Goal: Task Accomplishment & Management: Manage account settings

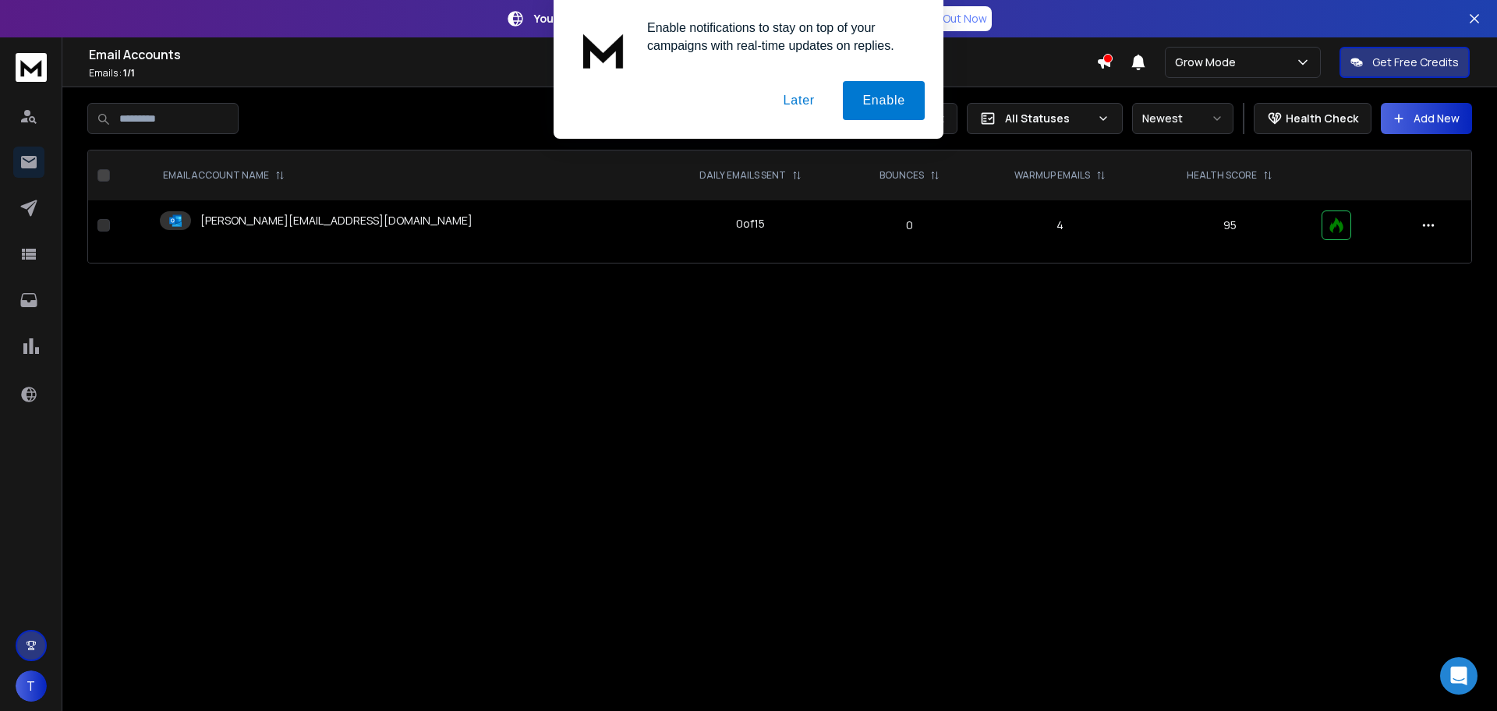
click at [787, 104] on button "Later" at bounding box center [799, 100] width 70 height 39
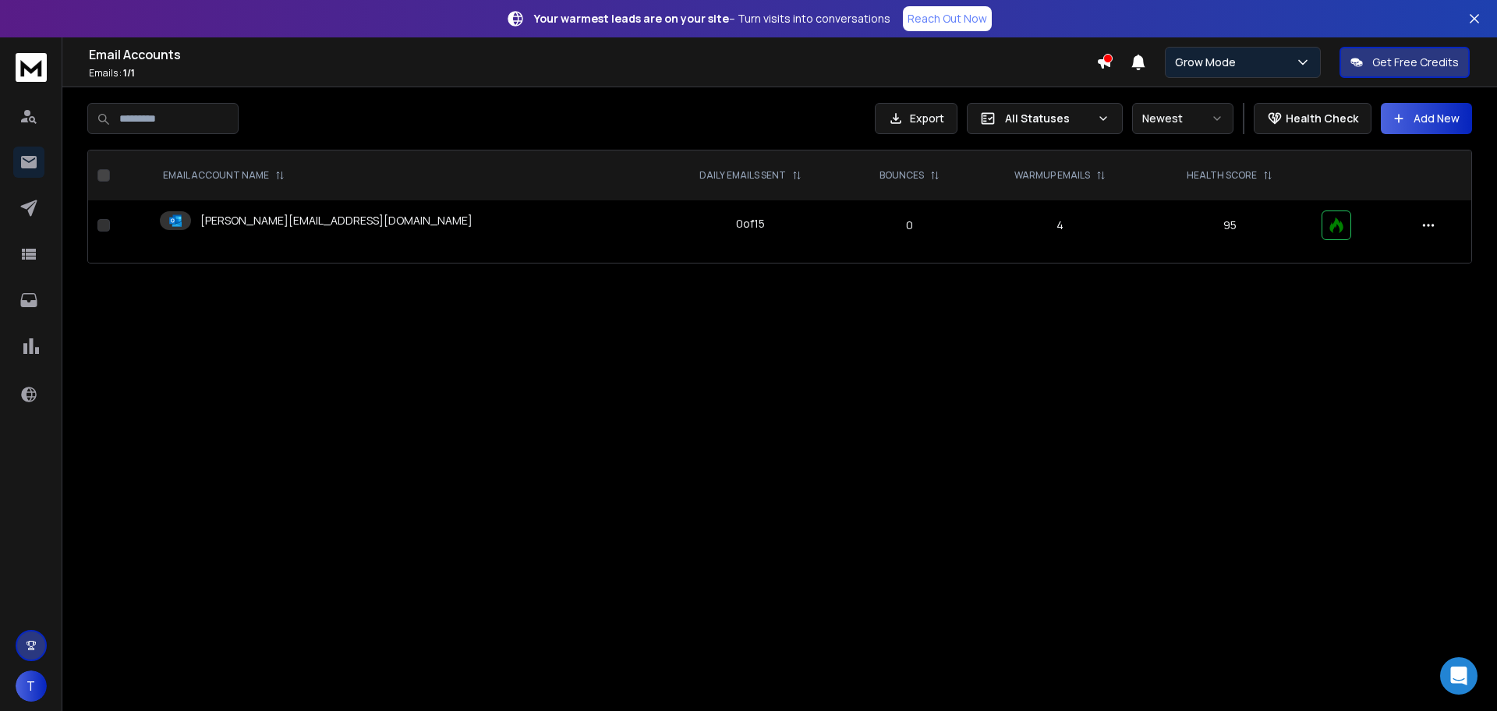
click at [1281, 55] on div "Grow Mode" at bounding box center [1243, 63] width 136 height 16
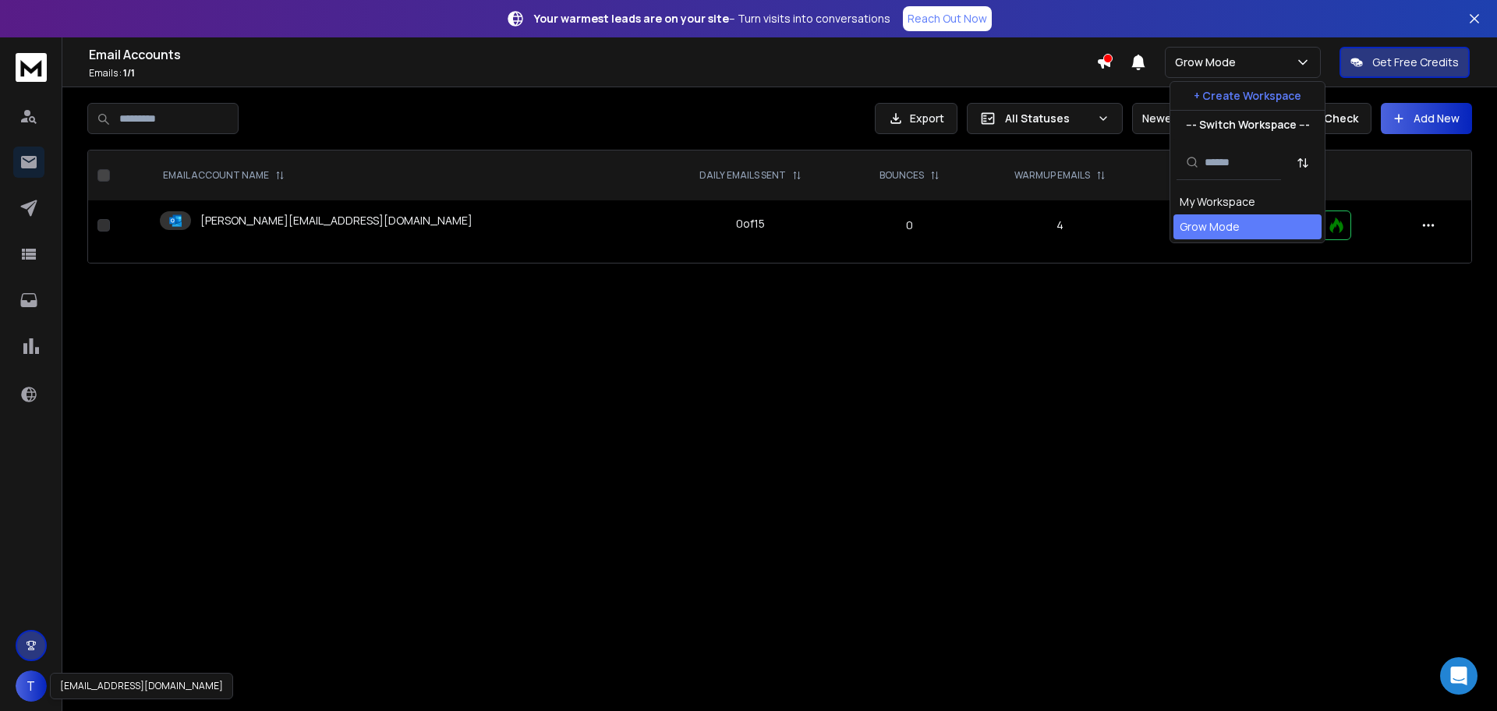
click at [27, 686] on span "T" at bounding box center [31, 686] width 31 height 31
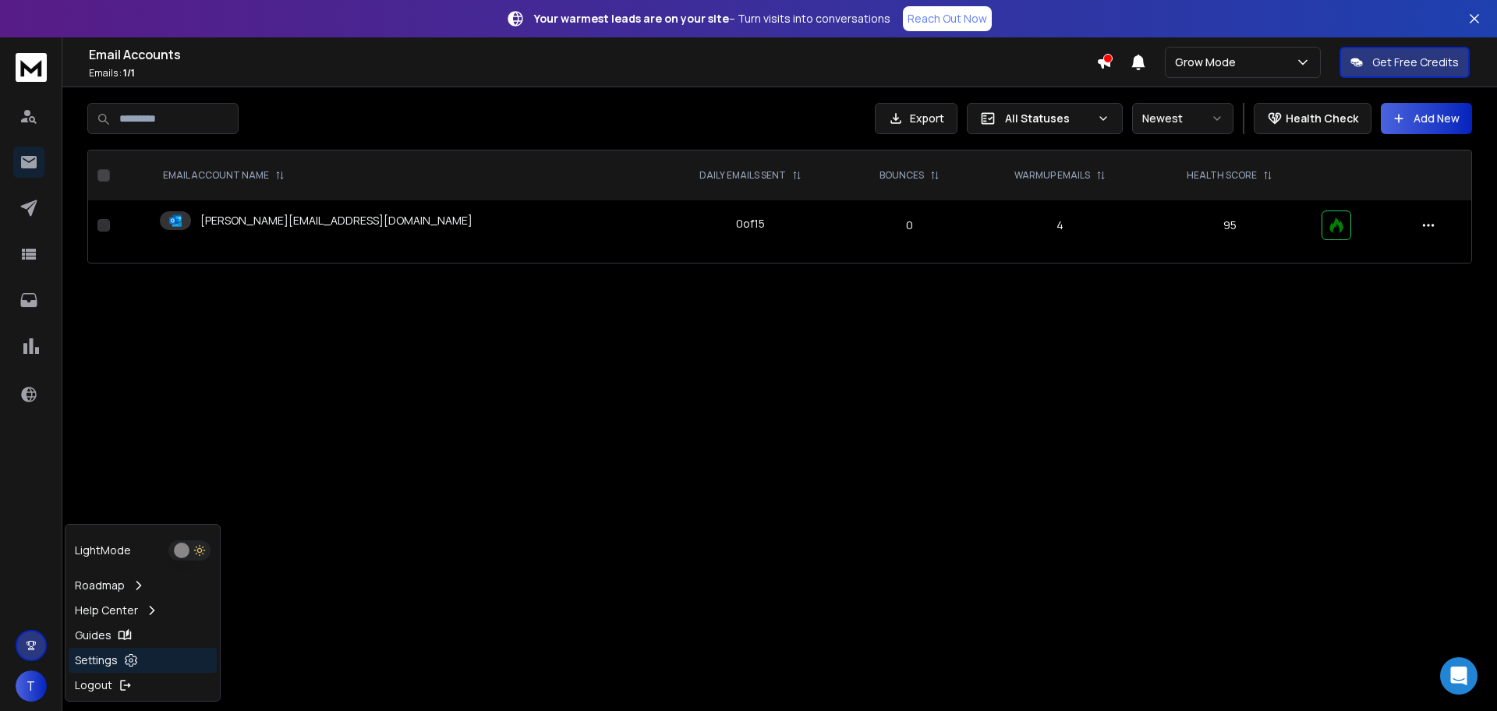
click at [110, 650] on div "Settings" at bounding box center [143, 660] width 148 height 25
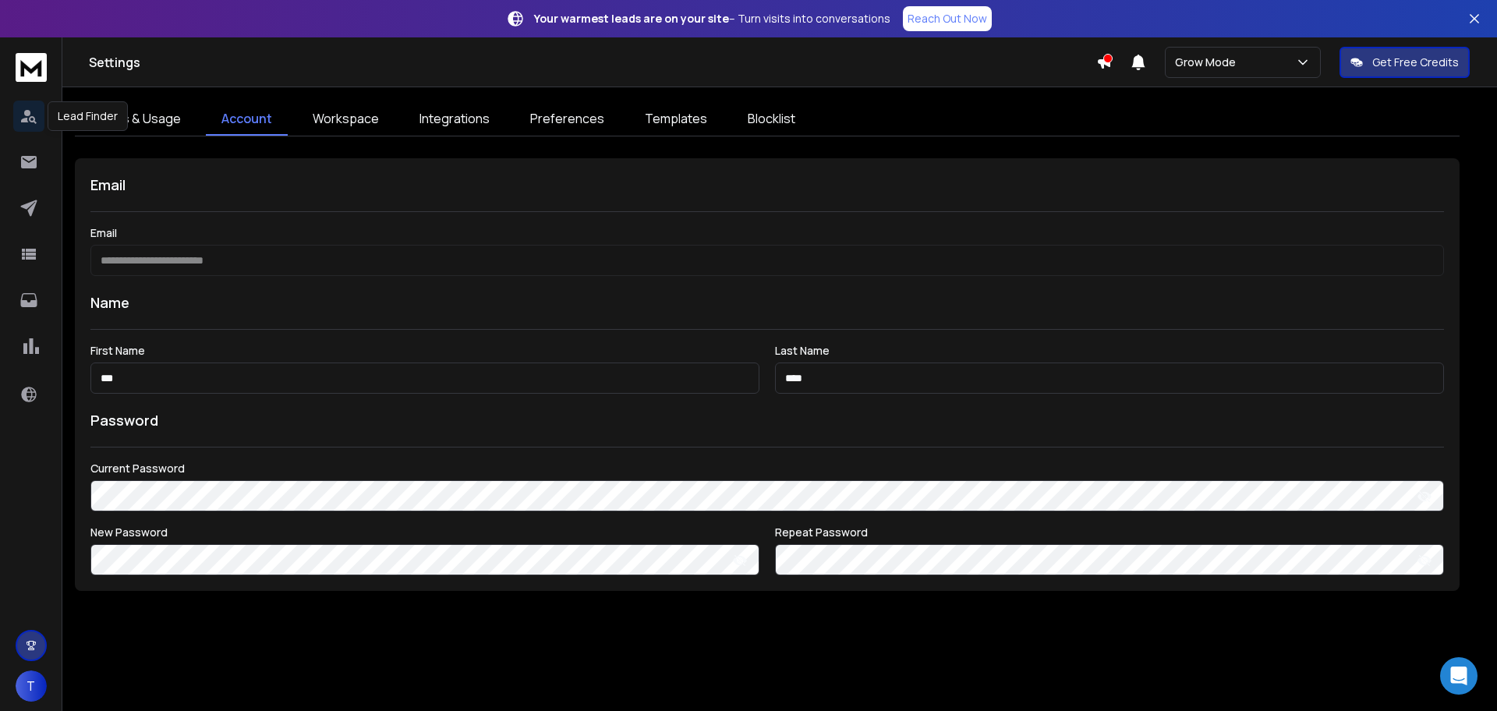
click at [30, 111] on icon at bounding box center [28, 116] width 19 height 19
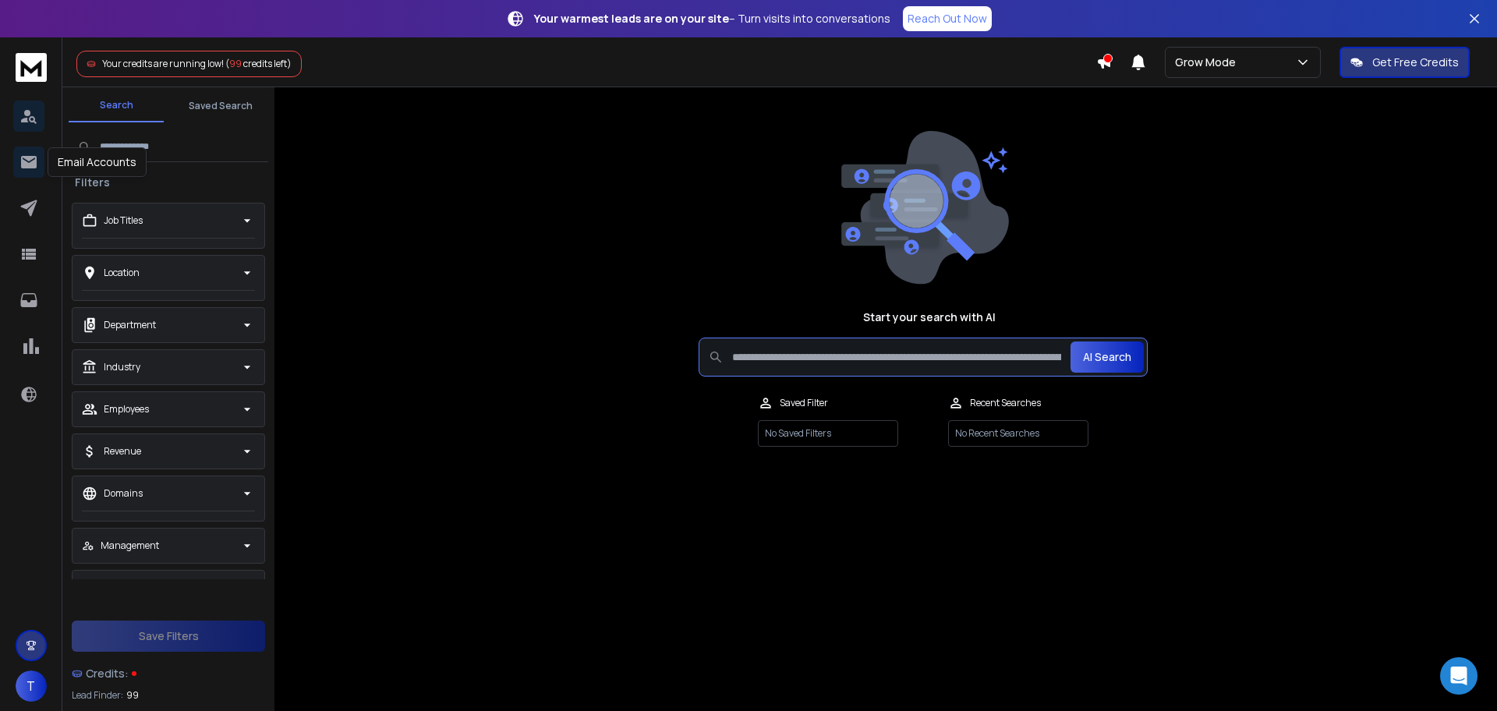
click at [30, 163] on icon at bounding box center [29, 162] width 16 height 12
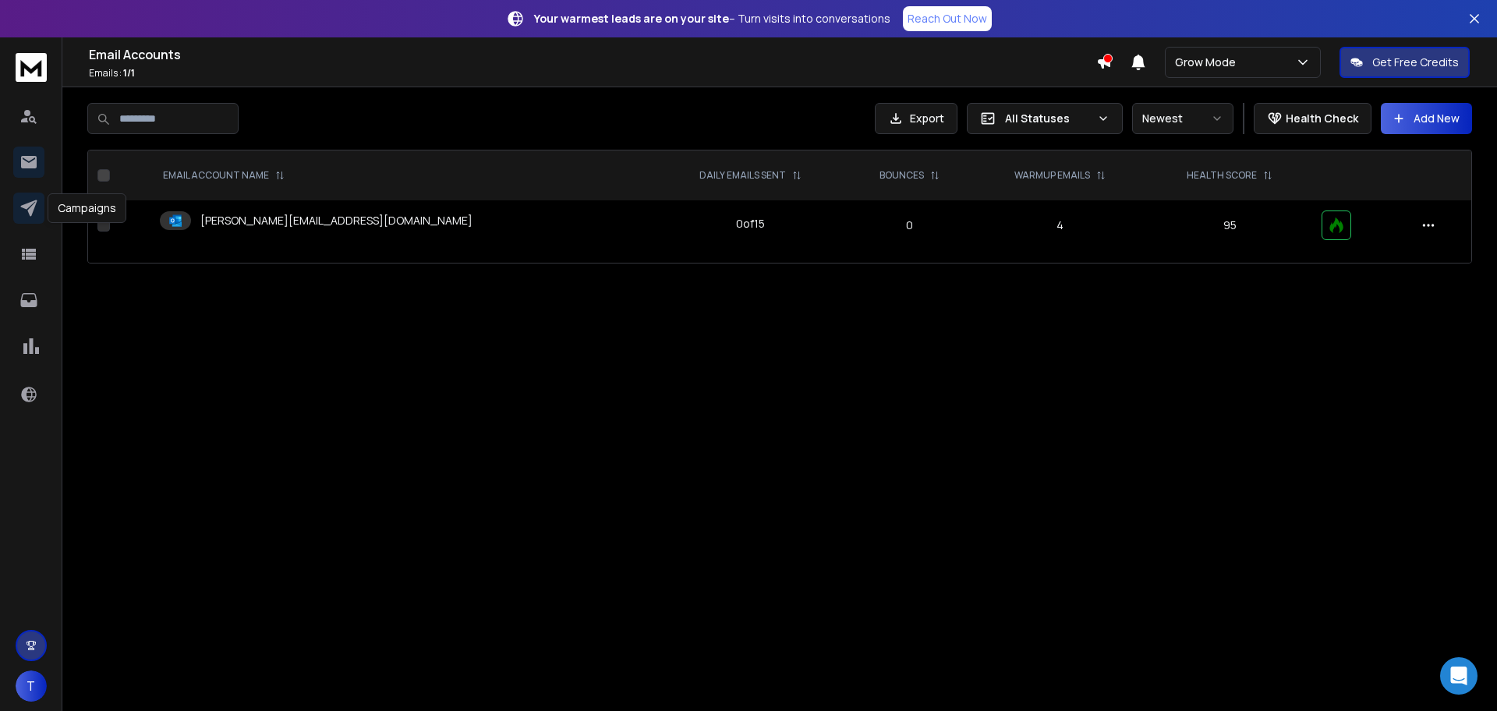
click at [26, 204] on icon at bounding box center [28, 208] width 16 height 16
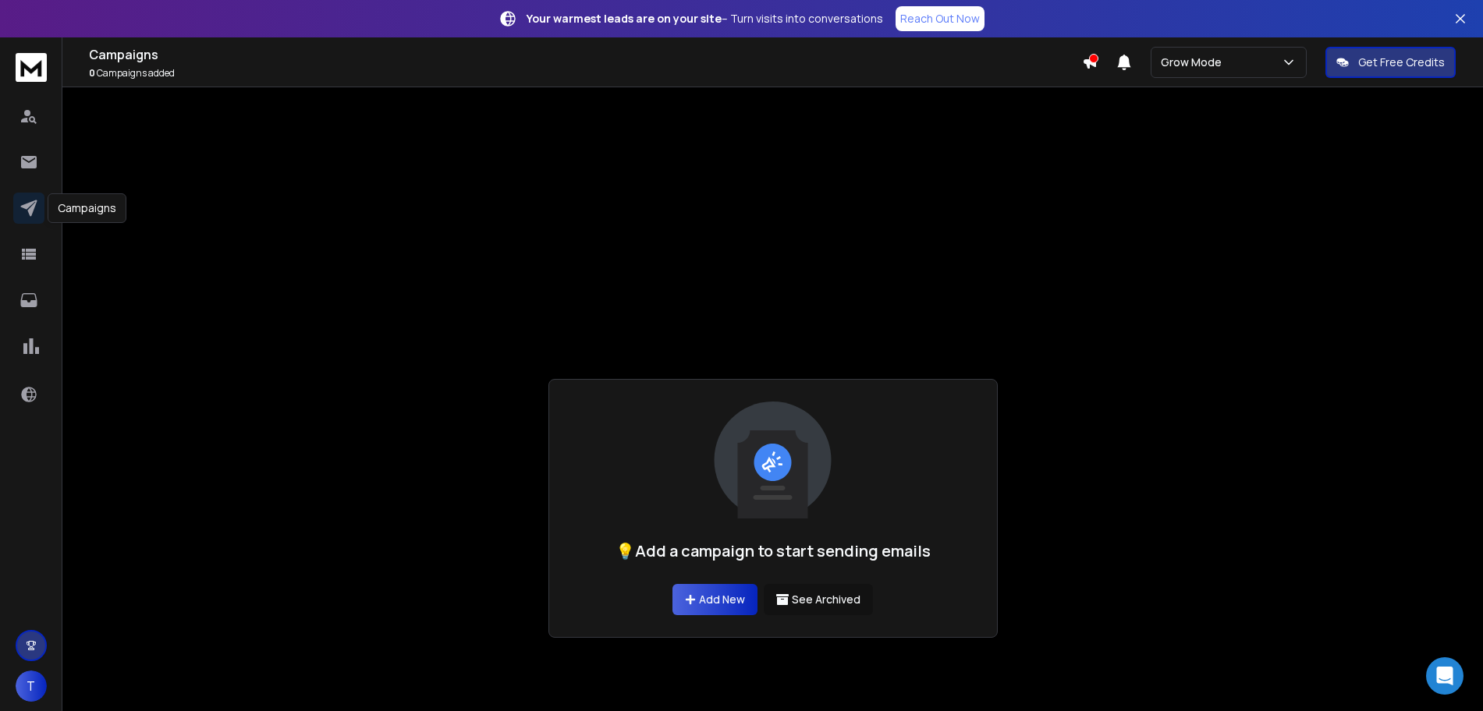
click at [43, 236] on div at bounding box center [31, 258] width 36 height 315
click at [39, 253] on link at bounding box center [28, 254] width 31 height 31
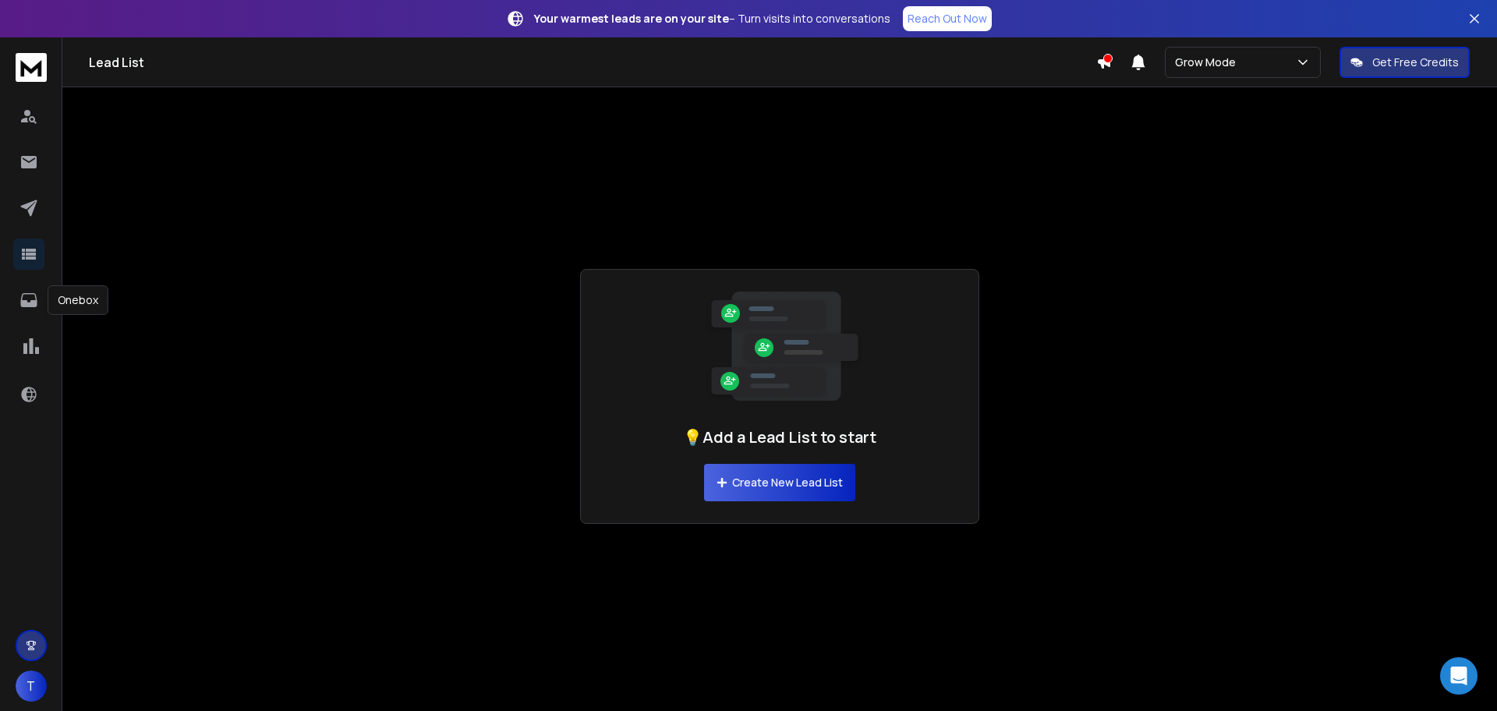
click at [31, 318] on div at bounding box center [31, 303] width 36 height 37
click at [31, 307] on icon at bounding box center [28, 300] width 19 height 19
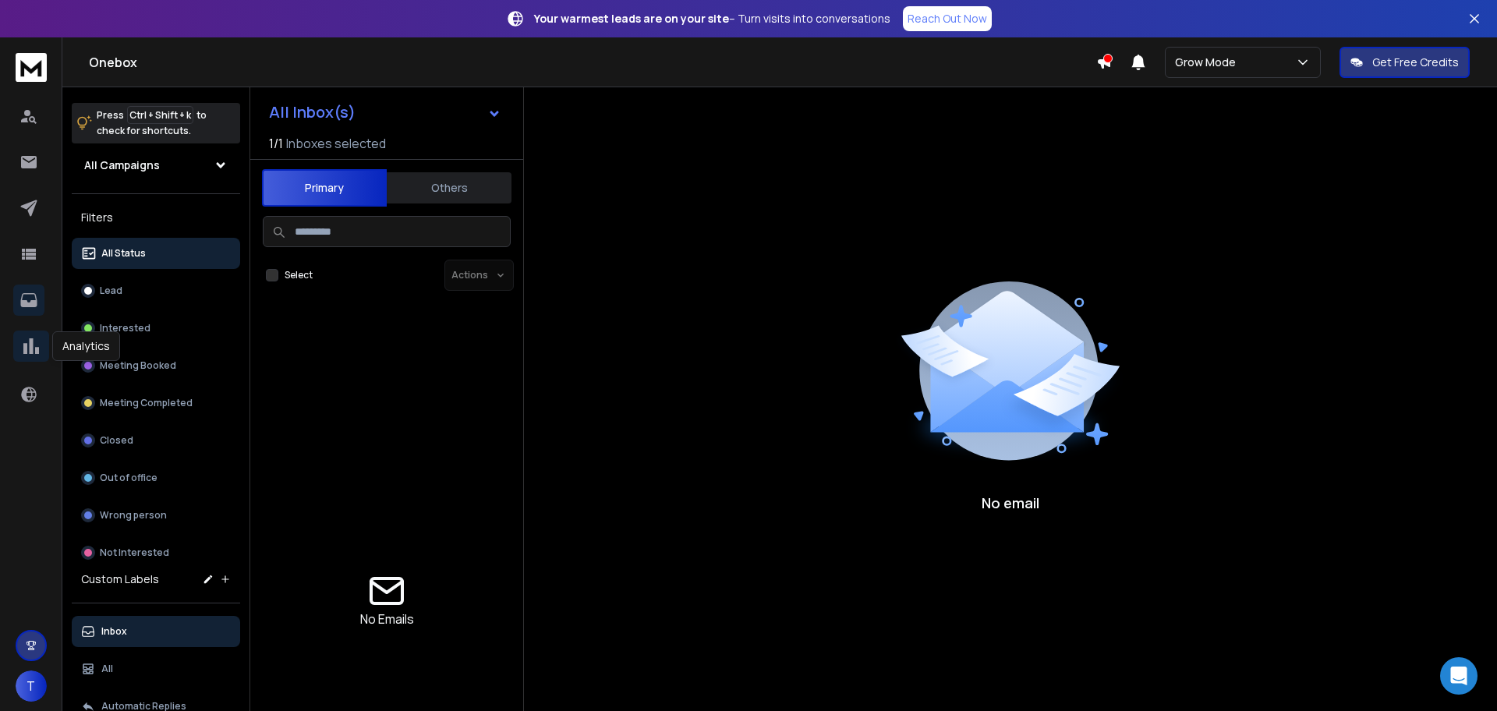
click at [37, 338] on icon at bounding box center [30, 346] width 23 height 23
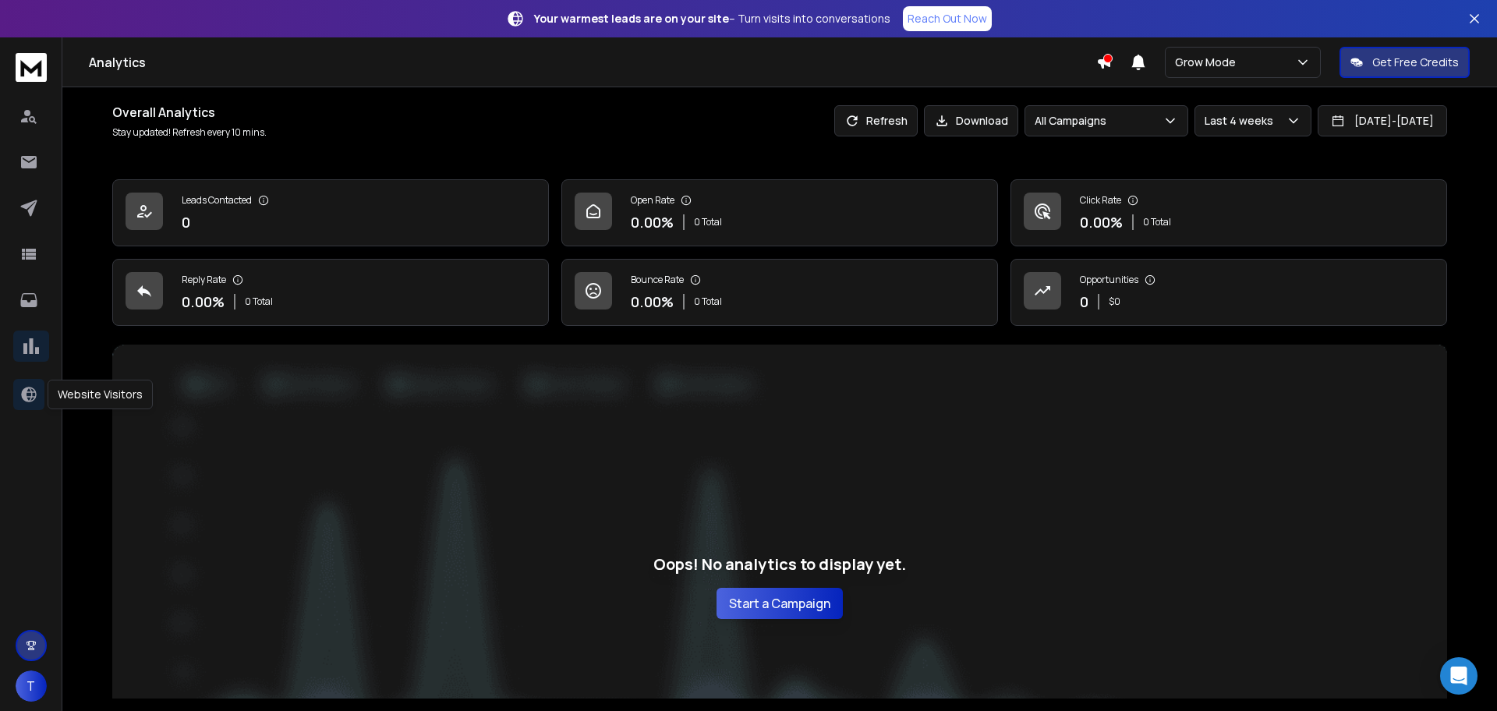
click at [29, 395] on icon at bounding box center [28, 394] width 19 height 19
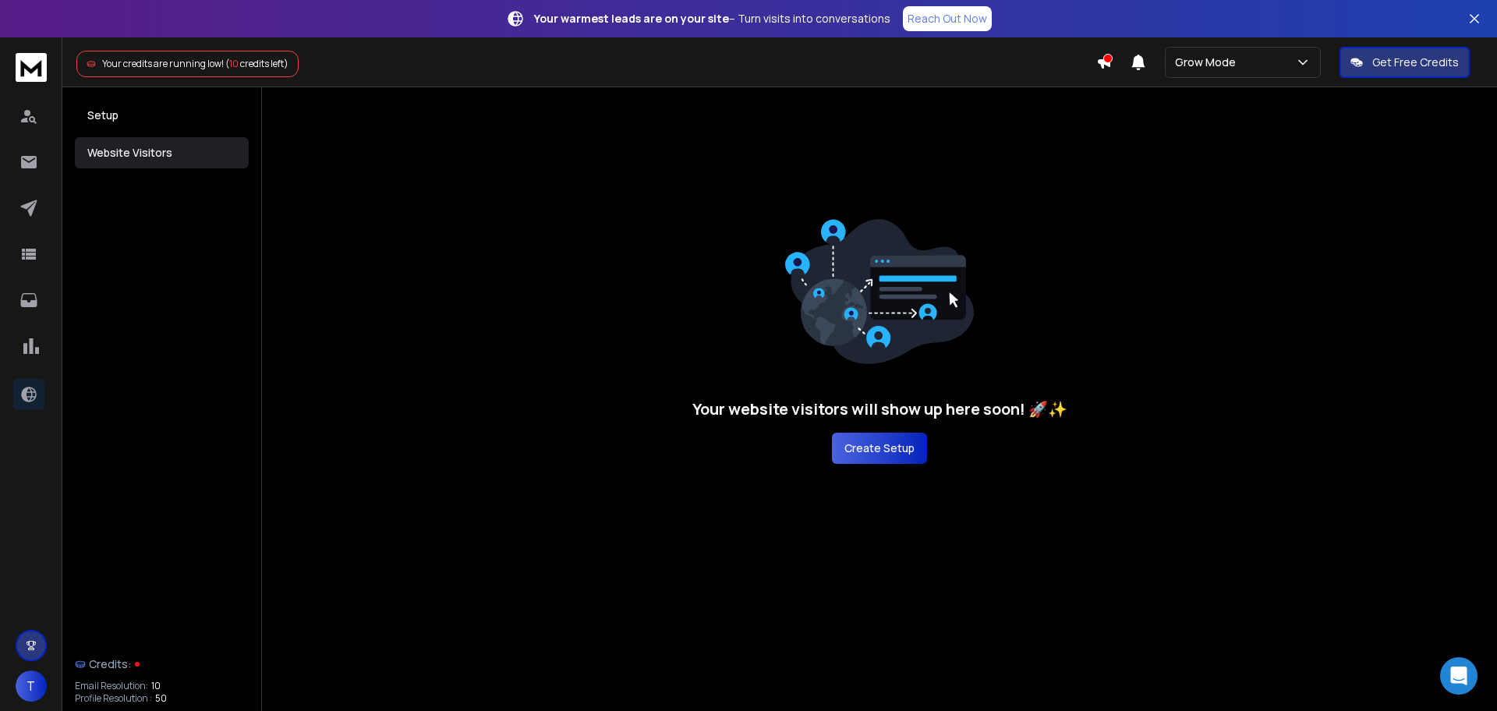
click at [255, 69] on span "( 10 credits left)" at bounding box center [256, 63] width 63 height 13
click at [1281, 61] on div "Grow Mode" at bounding box center [1243, 63] width 136 height 16
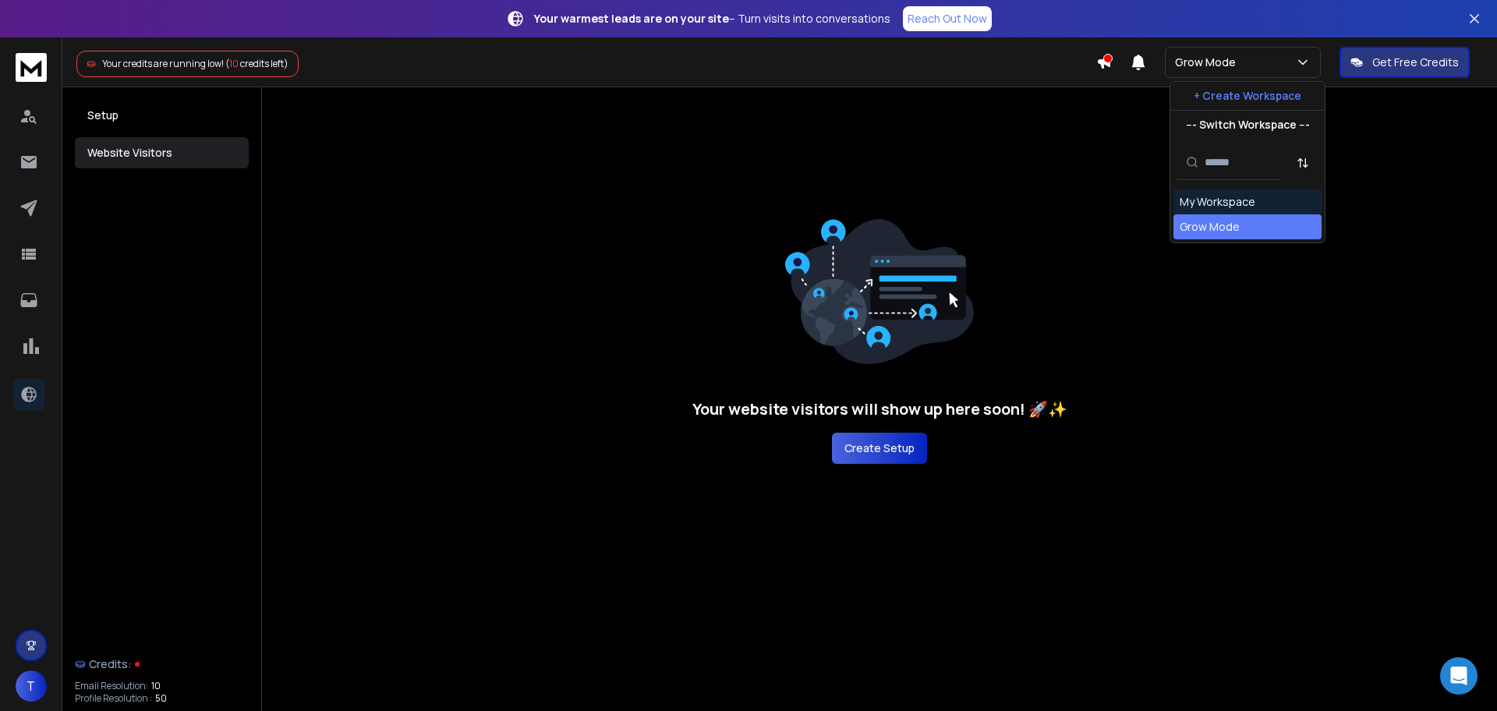
click at [1239, 191] on div "My Workspace" at bounding box center [1248, 202] width 148 height 25
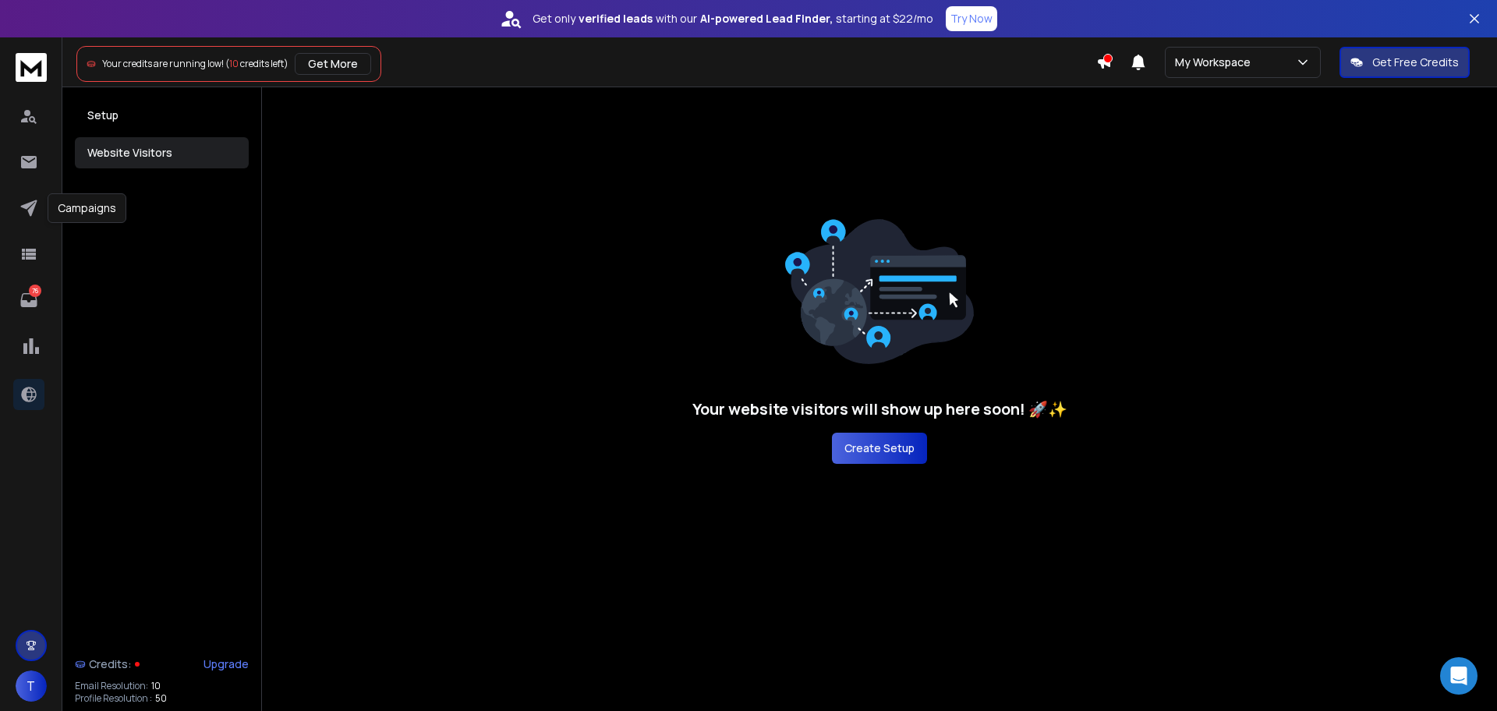
click at [31, 185] on div "76" at bounding box center [31, 258] width 36 height 315
click at [23, 207] on icon at bounding box center [28, 208] width 16 height 16
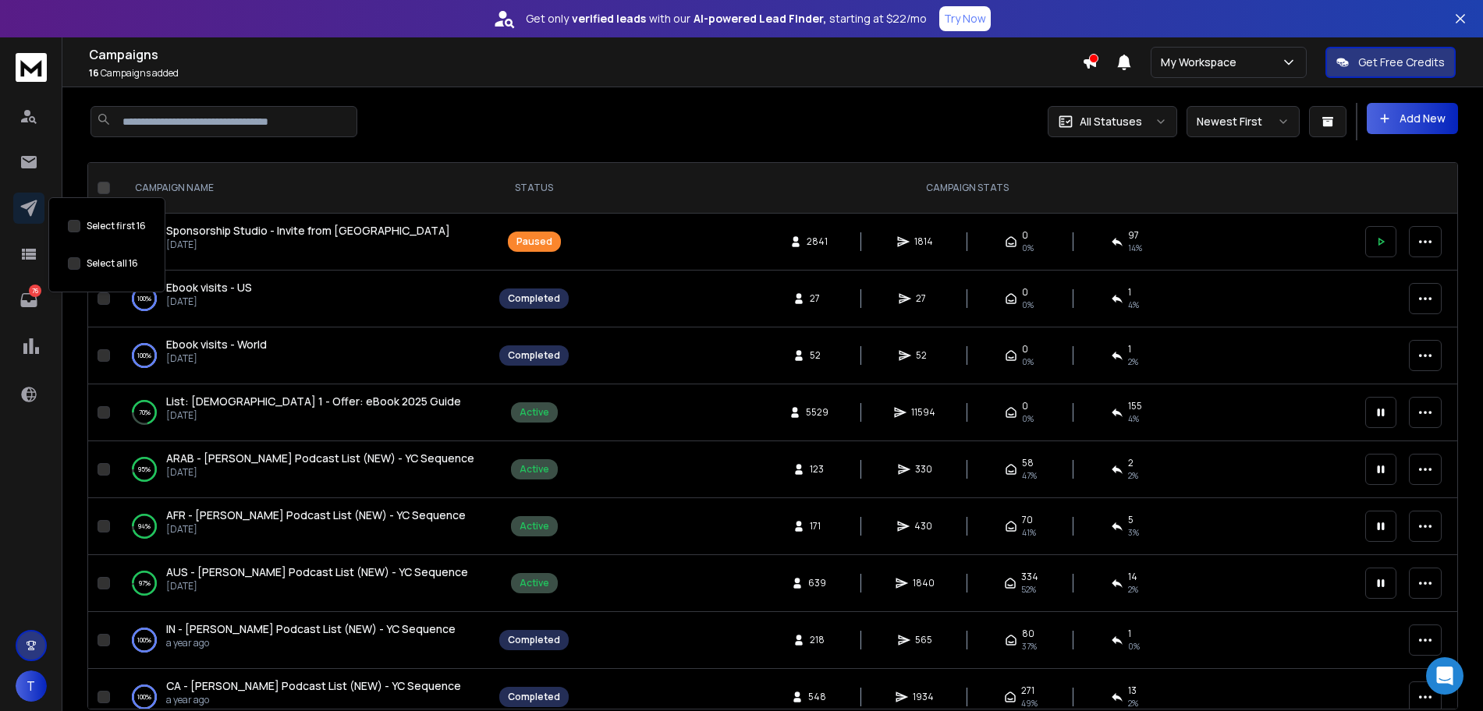
click at [107, 186] on button "Select first 16" at bounding box center [103, 188] width 12 height 12
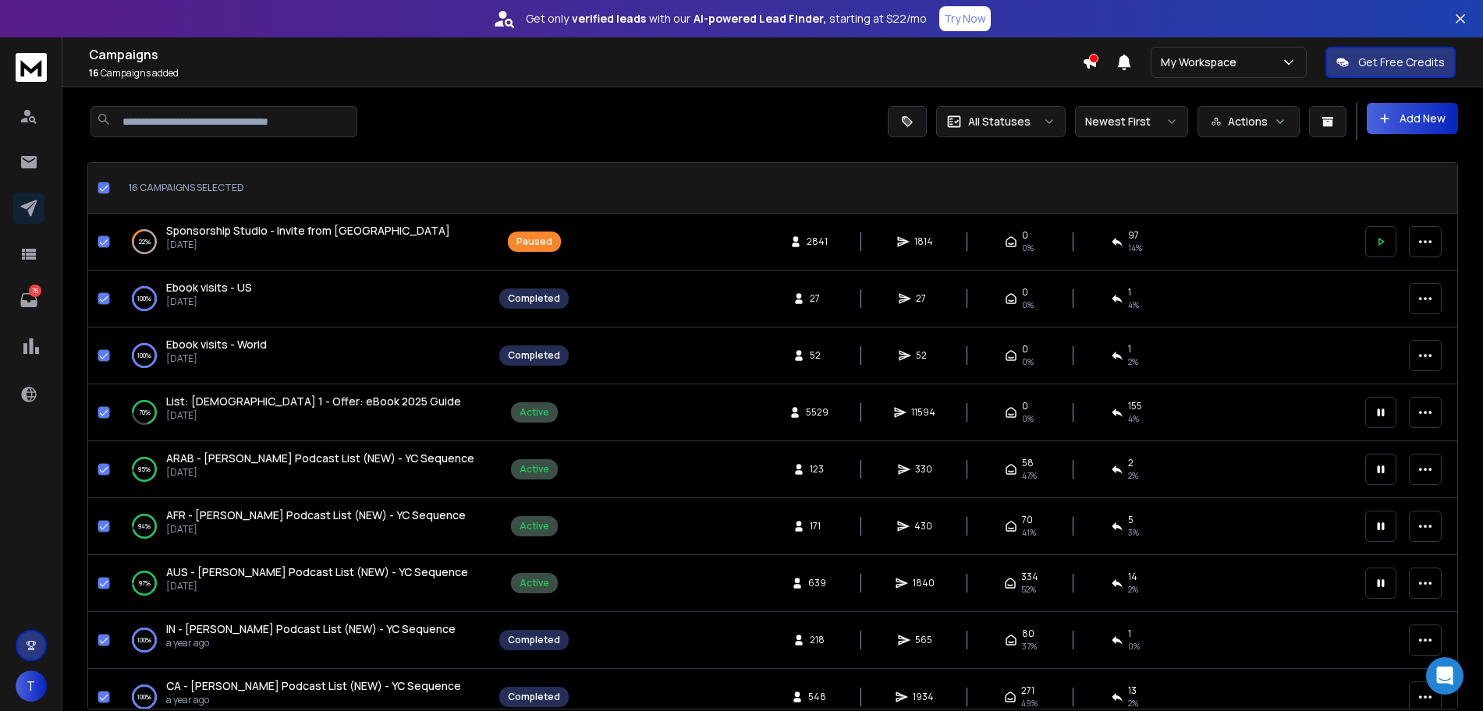
click at [1373, 416] on icon at bounding box center [1380, 413] width 14 height 14
click at [1365, 480] on button at bounding box center [1380, 469] width 31 height 31
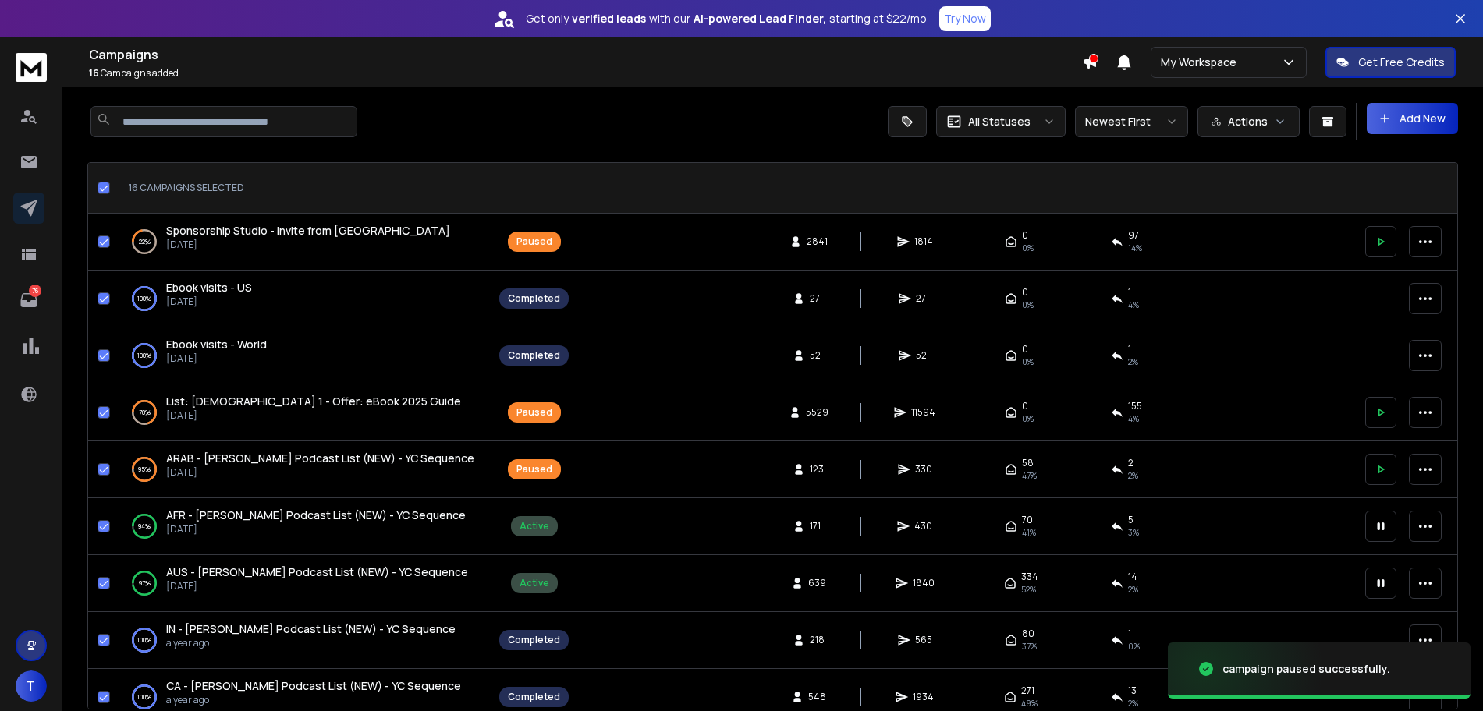
click at [1365, 517] on button at bounding box center [1380, 526] width 31 height 31
click at [1373, 588] on icon at bounding box center [1380, 583] width 14 height 14
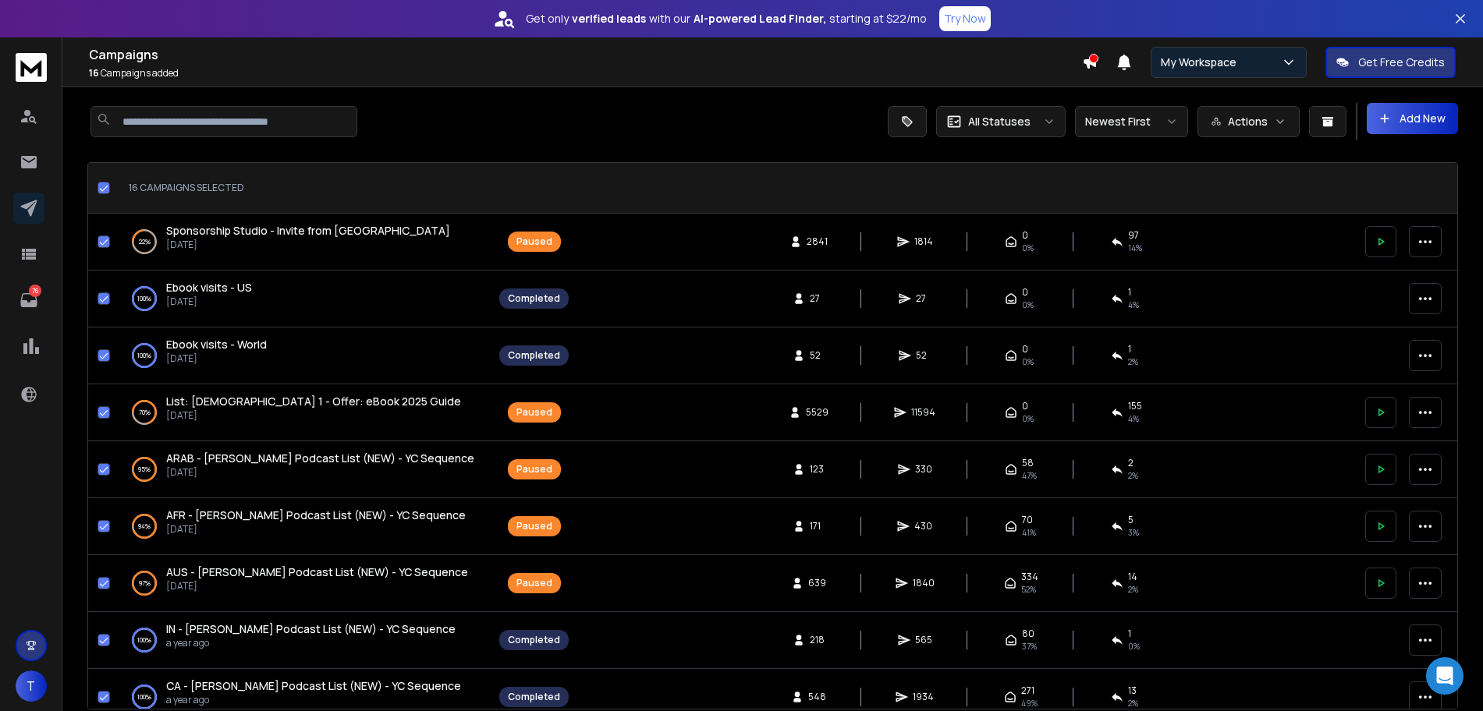
click at [1212, 66] on p "My Workspace" at bounding box center [1202, 63] width 82 height 16
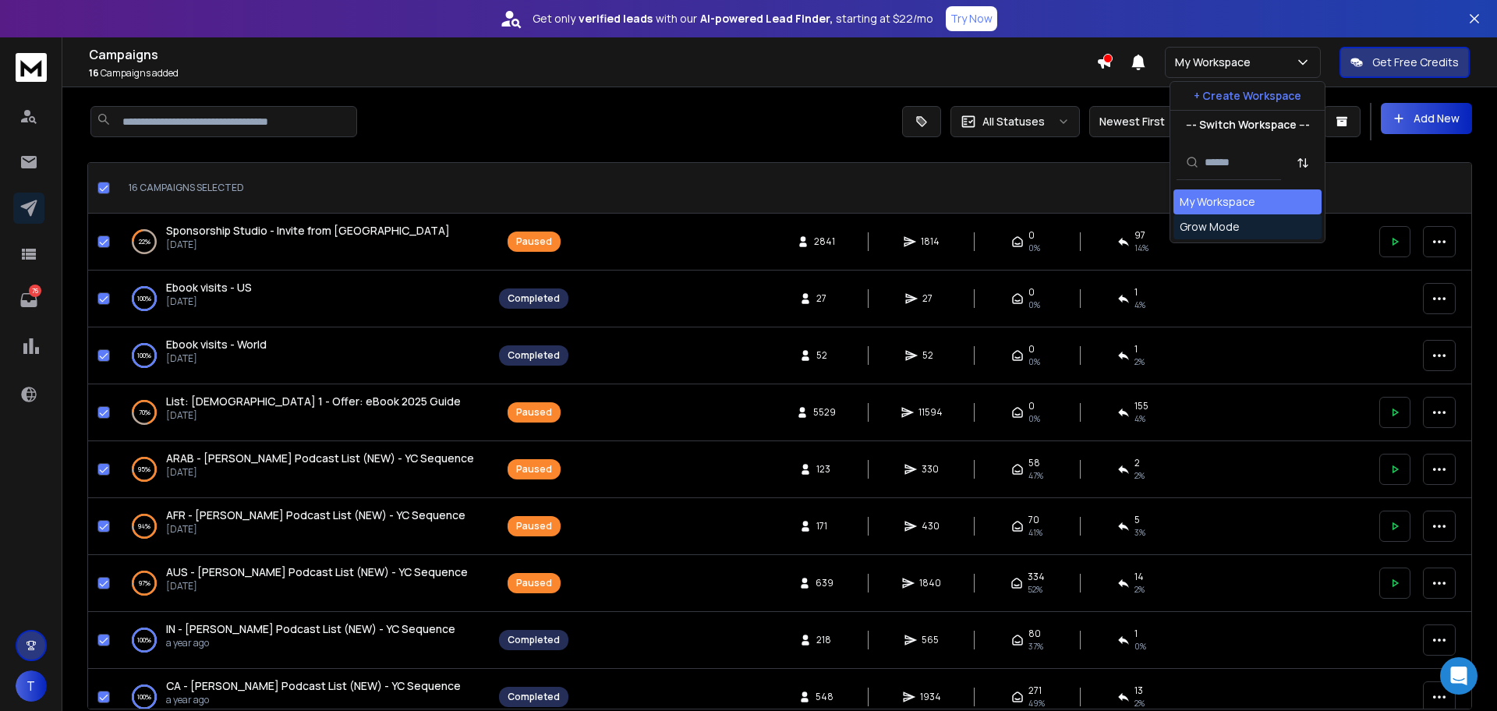
click at [1212, 225] on div "Grow Mode" at bounding box center [1210, 227] width 60 height 16
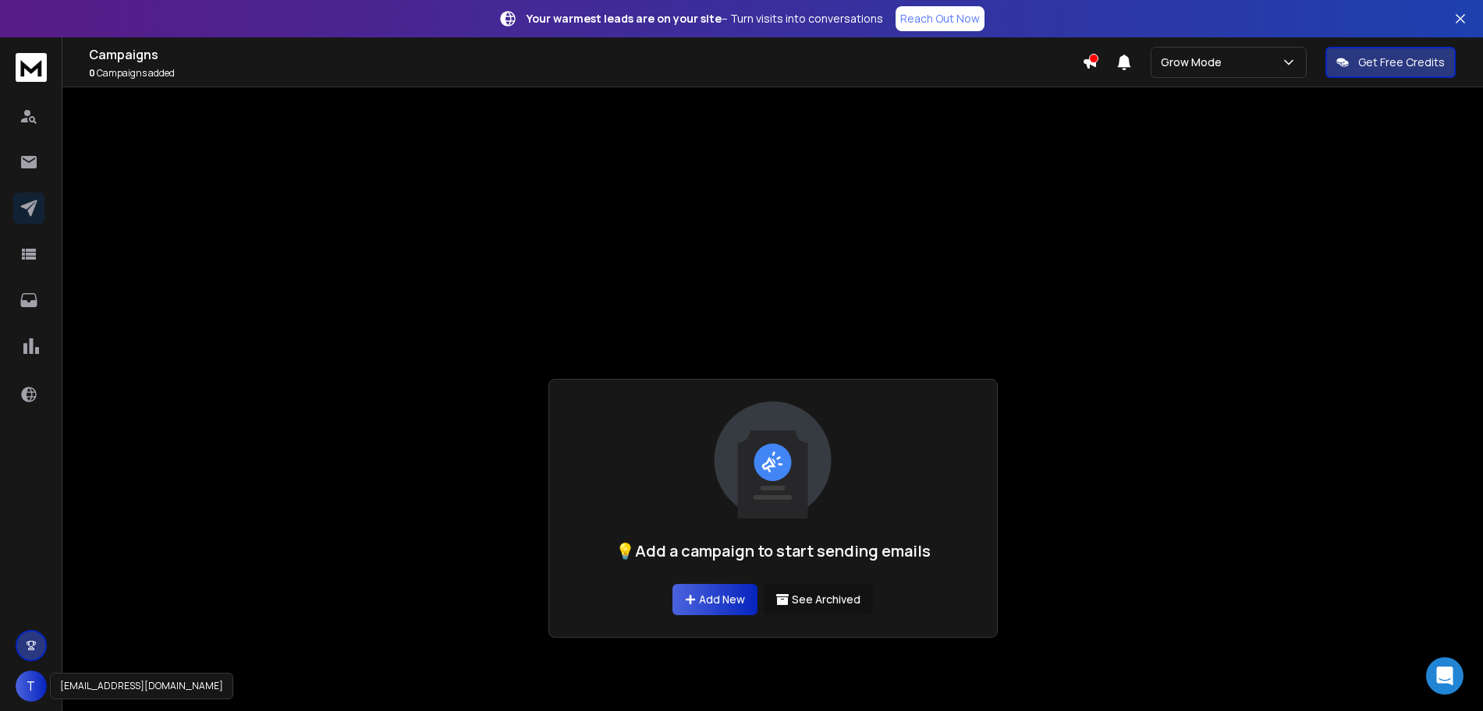
click at [22, 691] on span "T" at bounding box center [31, 686] width 31 height 31
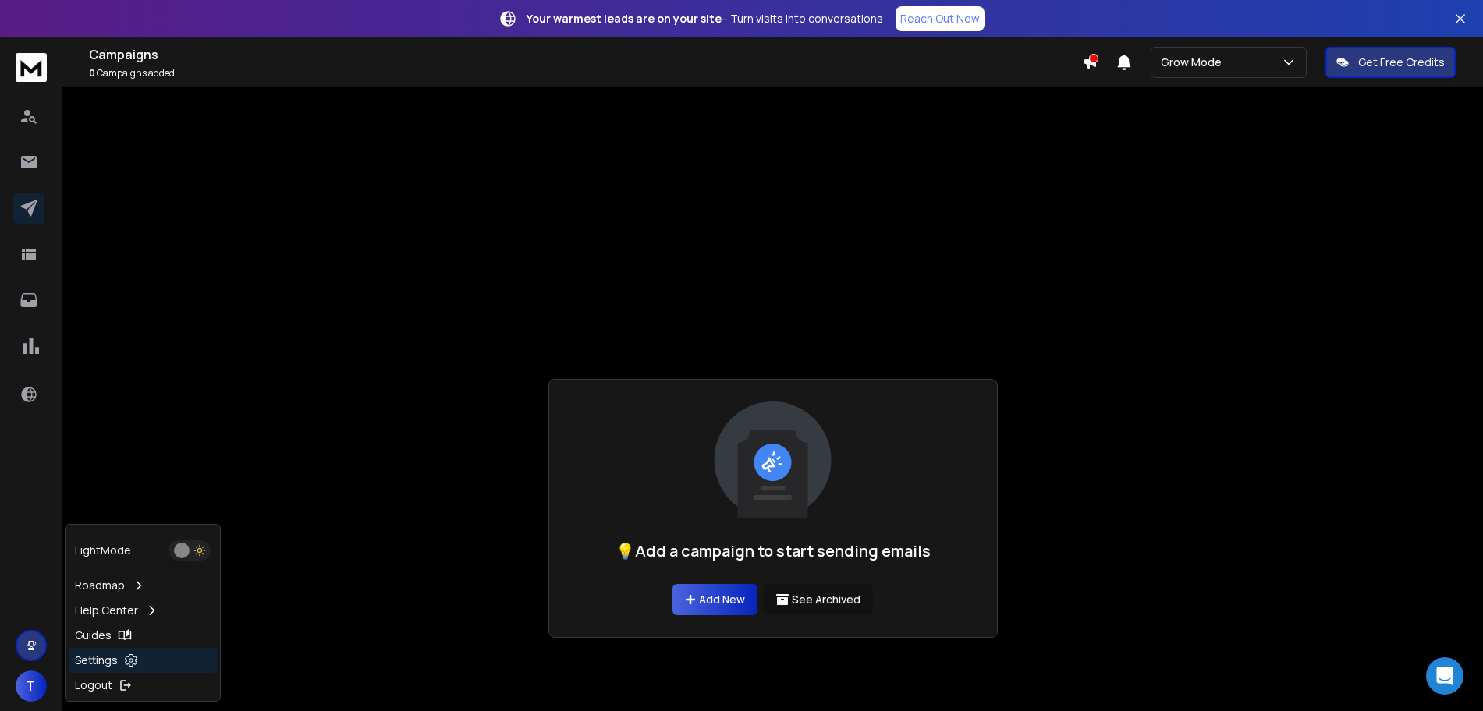
click at [117, 654] on p "Settings" at bounding box center [96, 661] width 43 height 16
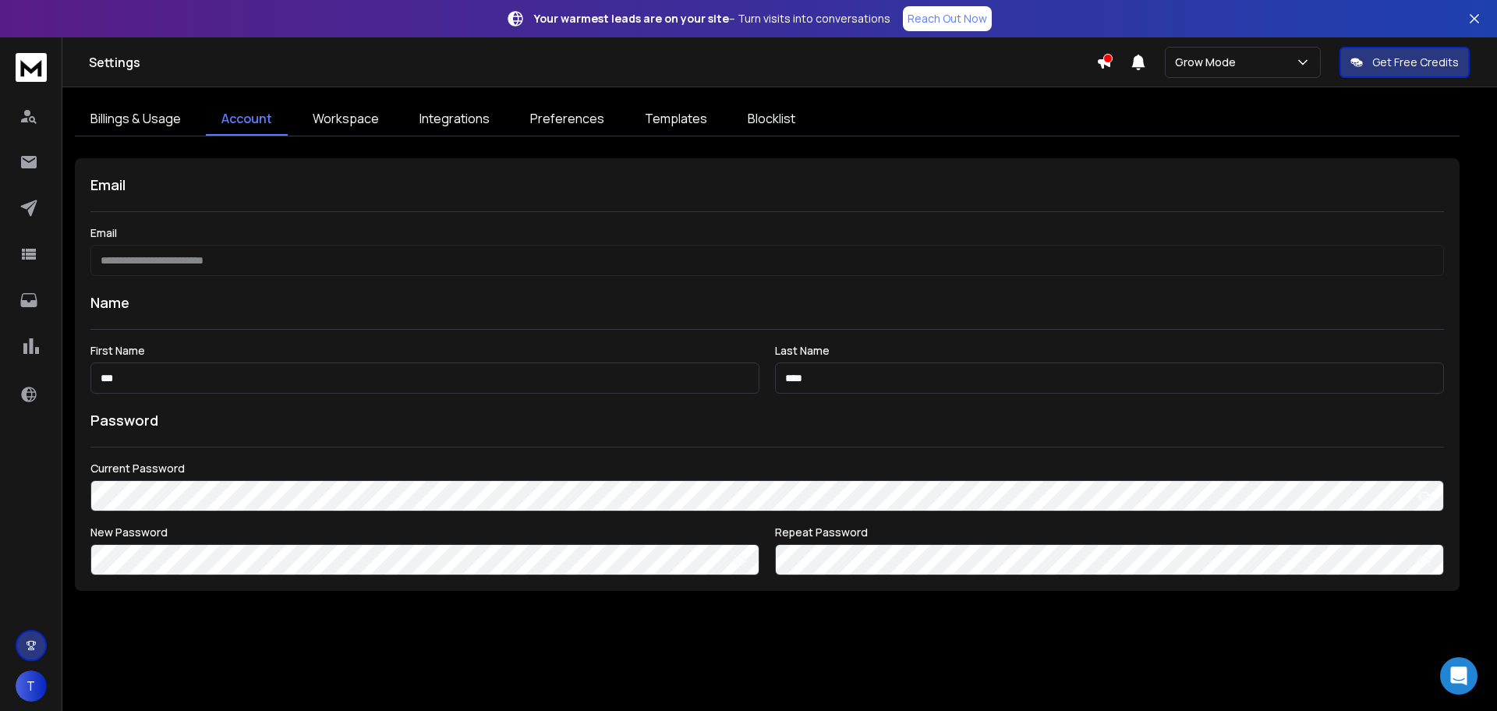
click at [328, 115] on link "Workspace" at bounding box center [345, 119] width 97 height 33
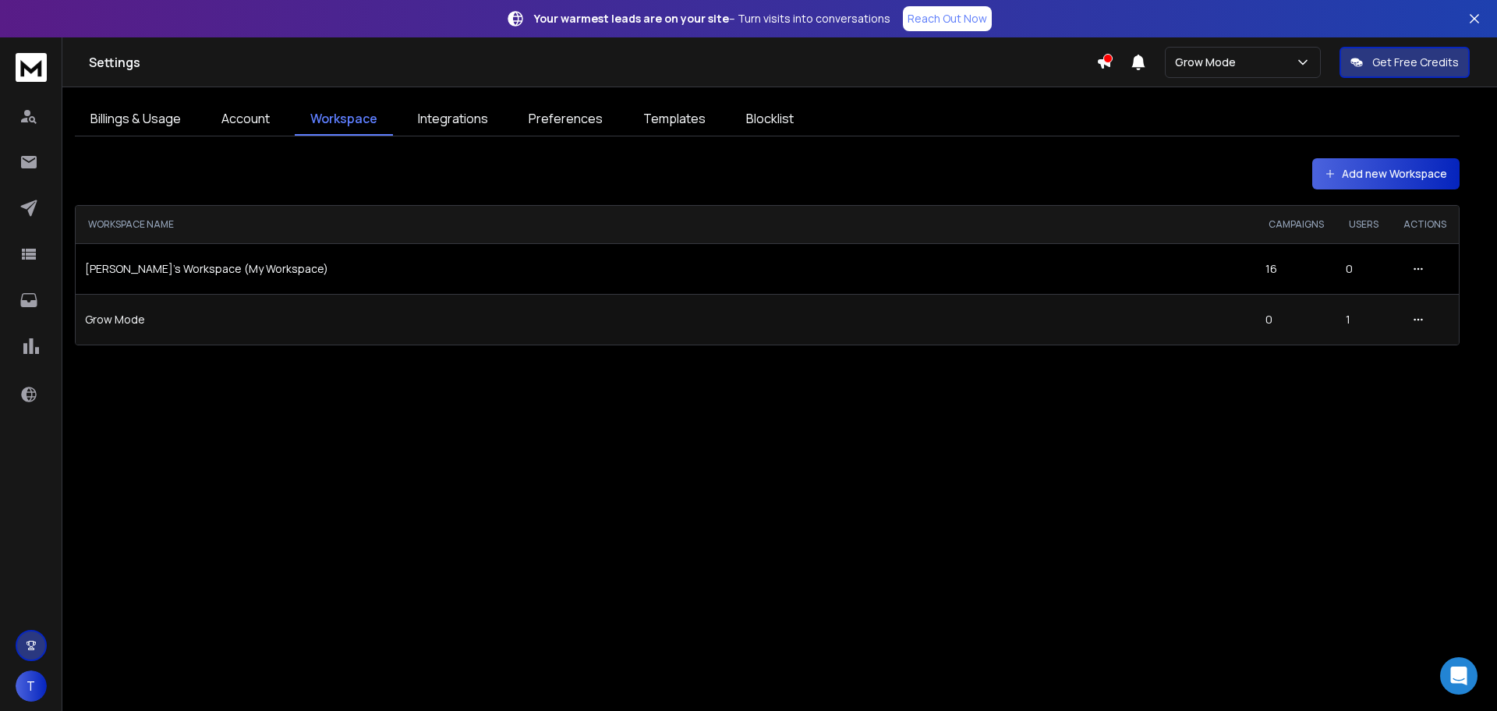
click at [625, 325] on td "Grow Mode" at bounding box center [666, 319] width 1181 height 51
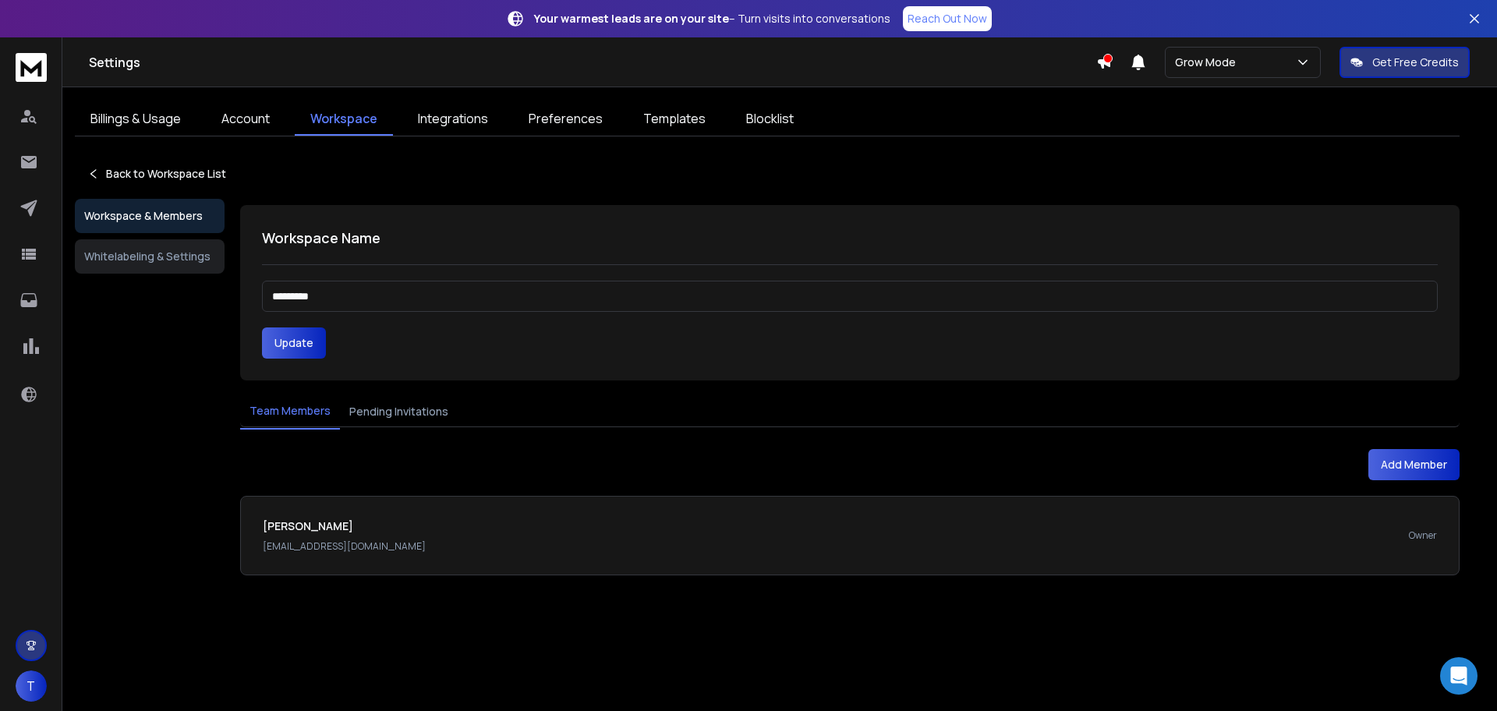
click at [401, 416] on button "Pending Invitations" at bounding box center [399, 412] width 118 height 34
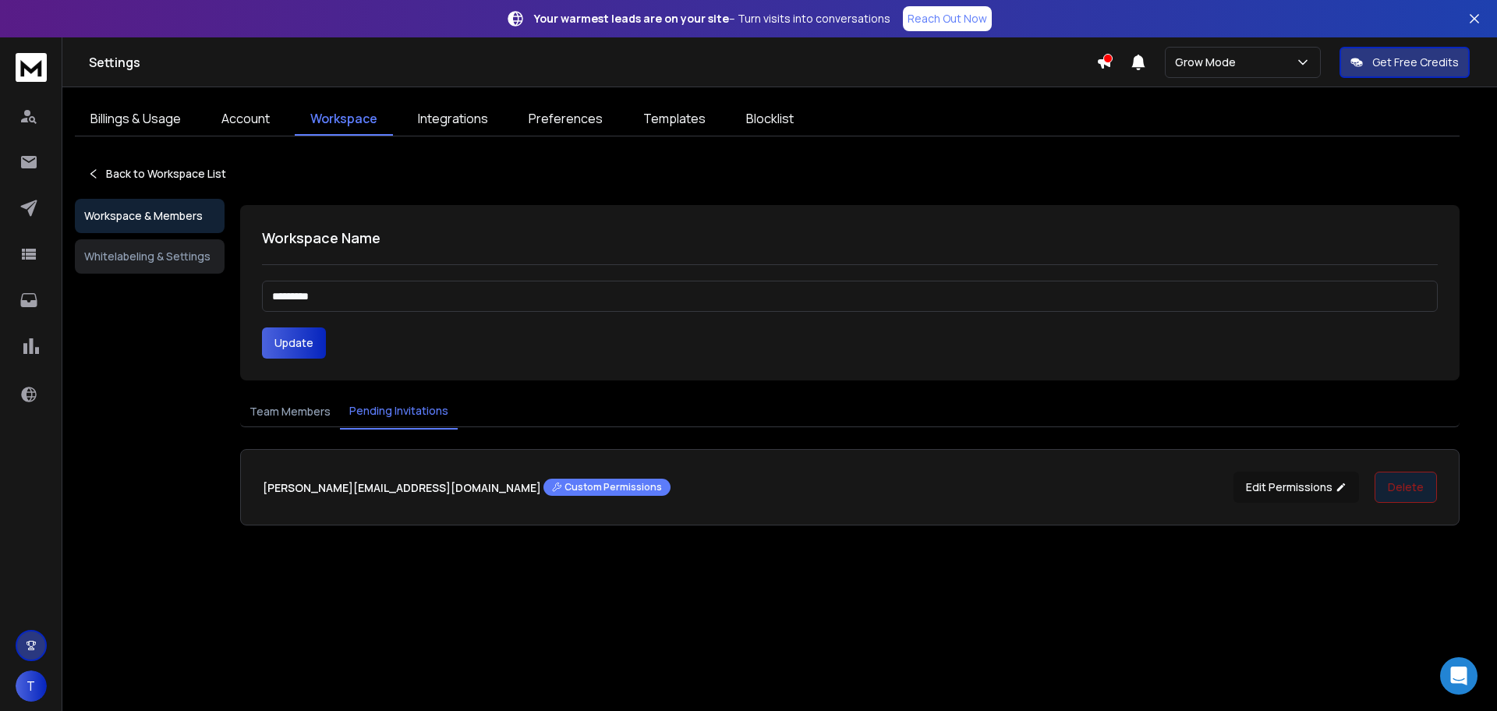
click at [1413, 491] on button "Delete" at bounding box center [1406, 487] width 62 height 31
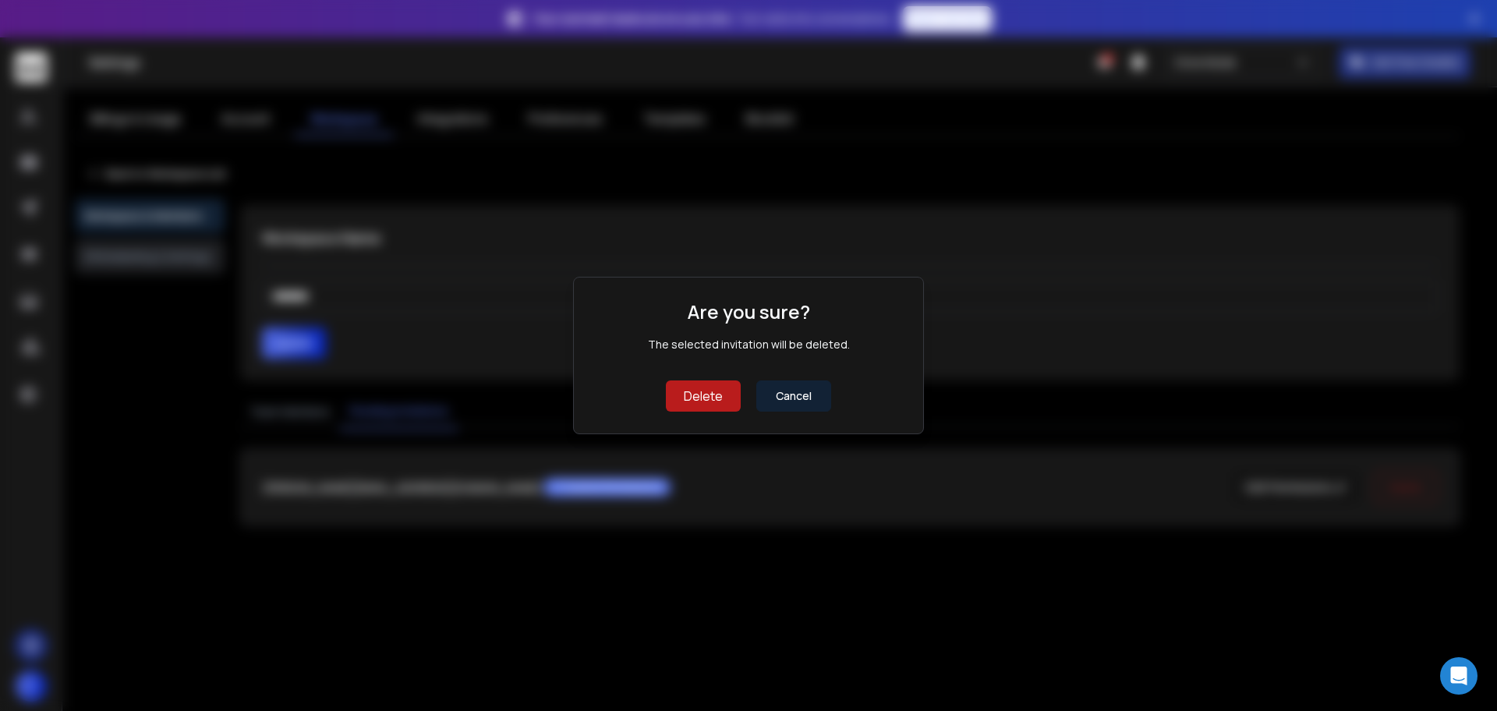
click at [695, 395] on button "Delete" at bounding box center [703, 396] width 75 height 31
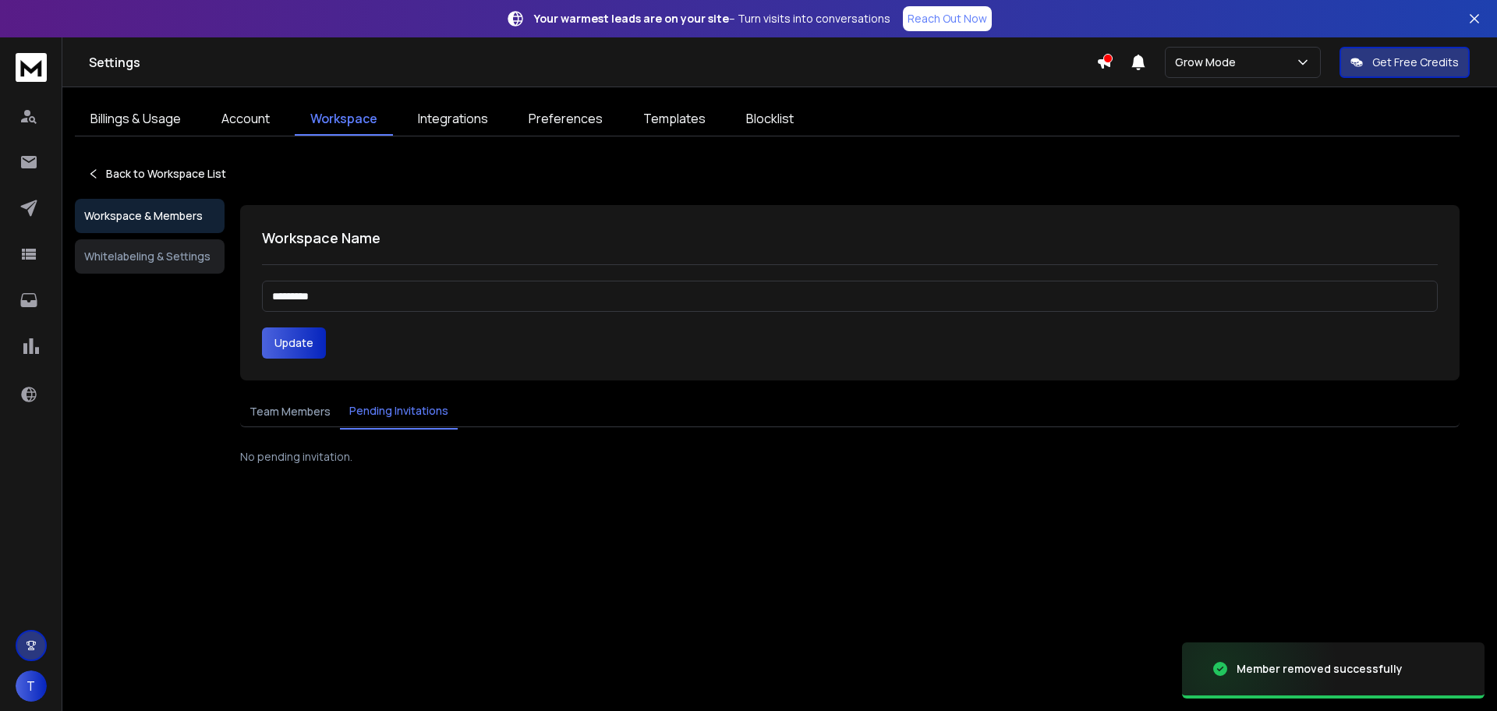
click at [285, 400] on button "Team Members" at bounding box center [290, 412] width 100 height 34
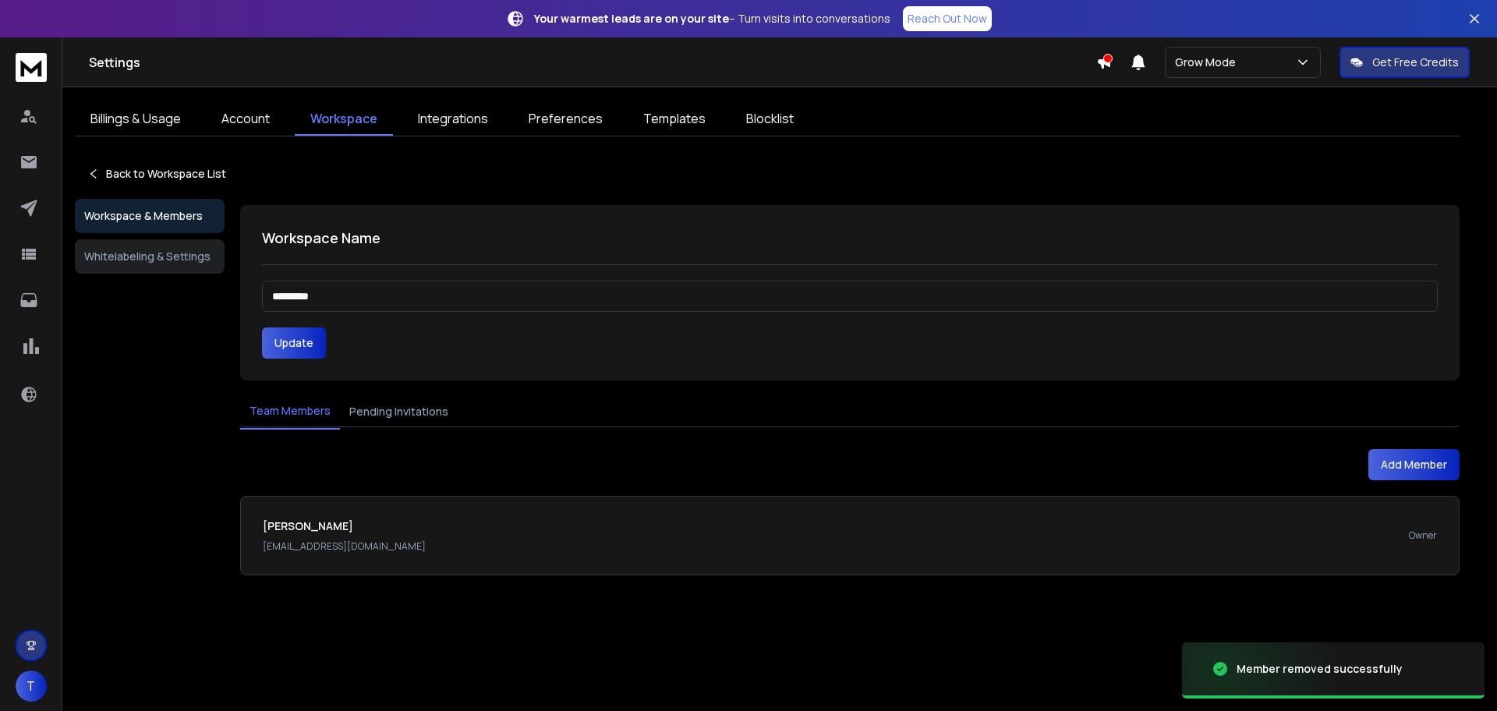
click at [390, 289] on input "*********" at bounding box center [850, 296] width 1176 height 31
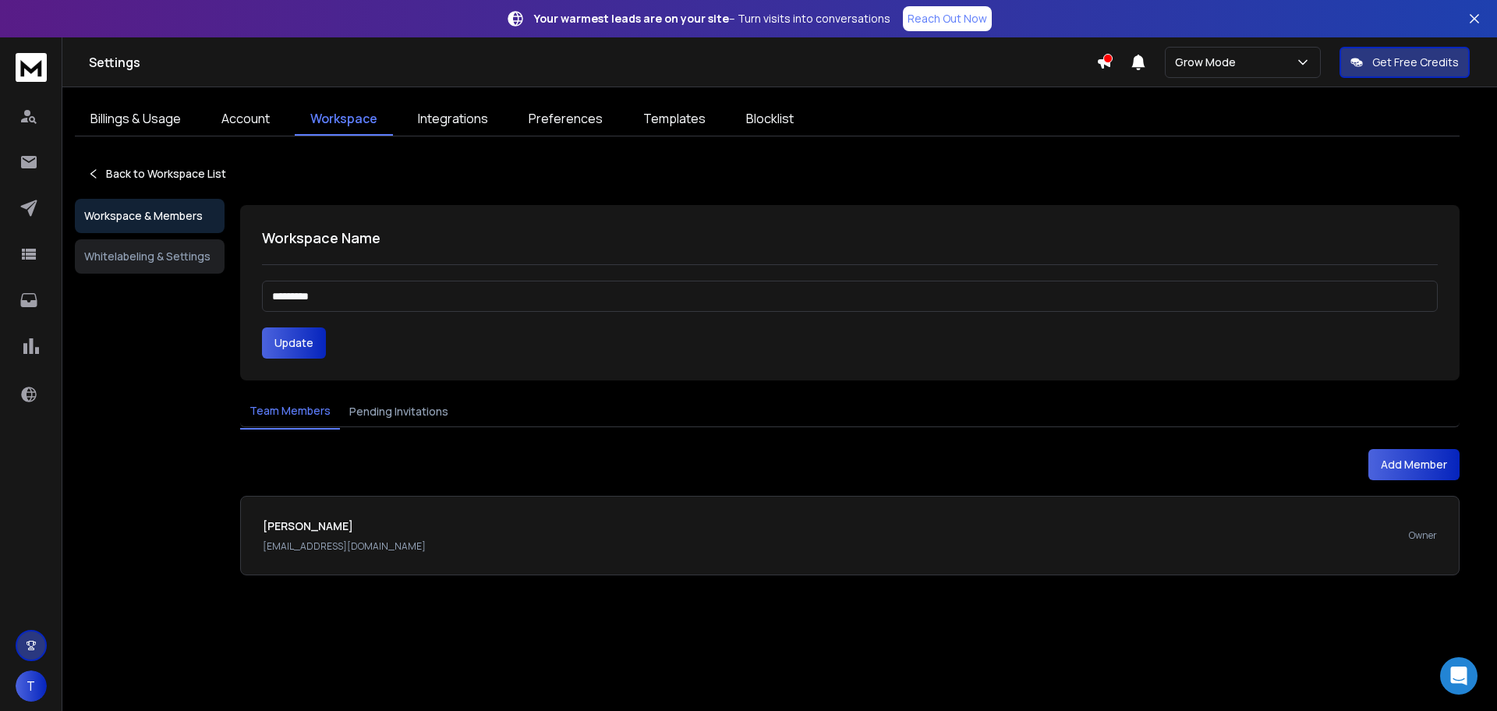
click at [390, 289] on input "*********" at bounding box center [850, 296] width 1176 height 31
type input "**********"
click at [308, 341] on button "Update" at bounding box center [294, 343] width 64 height 31
